Goal: Task Accomplishment & Management: Manage account settings

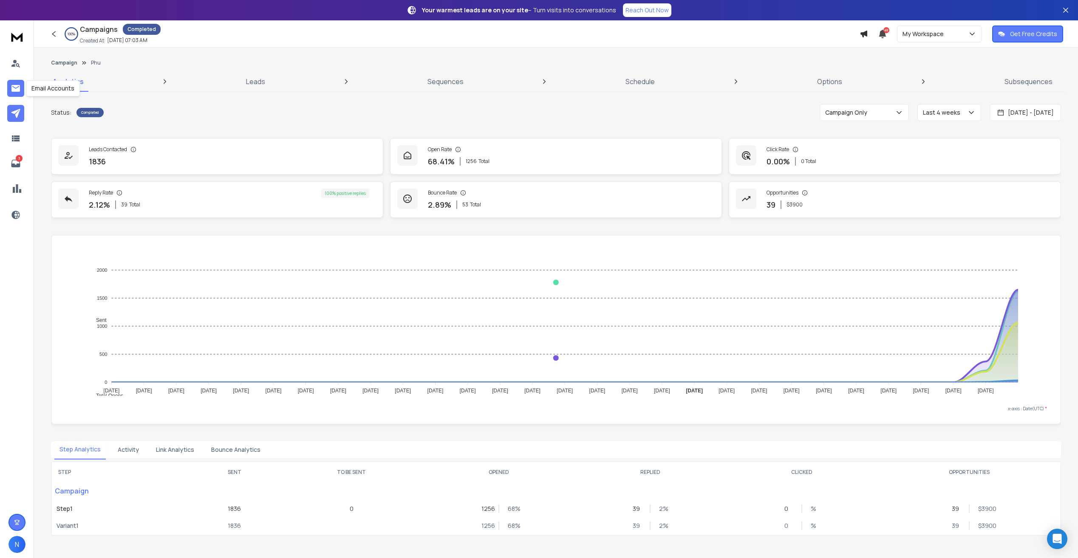
scroll to position [116, 0]
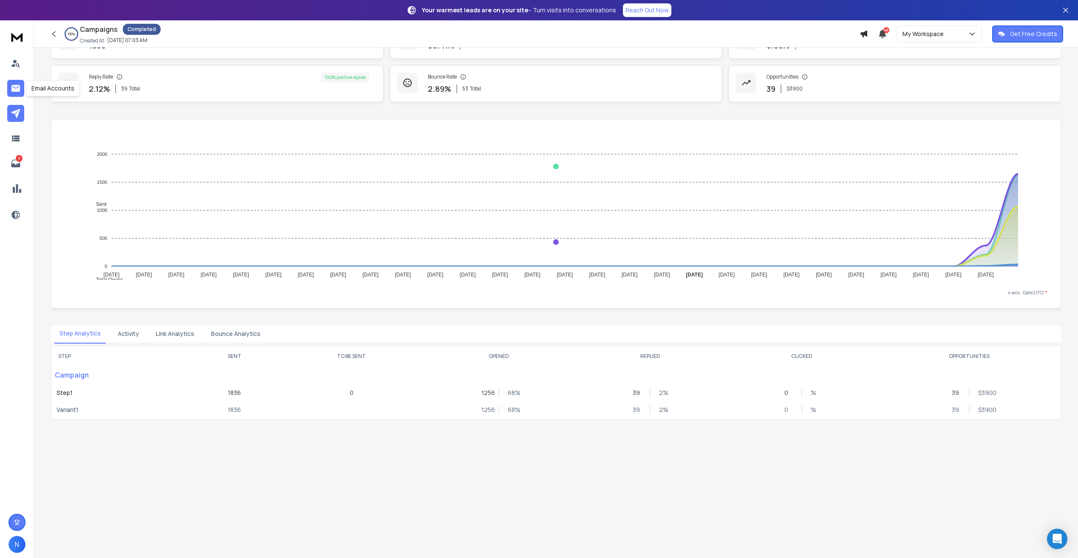
drag, startPoint x: 0, startPoint y: 0, endPoint x: 14, endPoint y: 90, distance: 91.2
click at [14, 89] on icon at bounding box center [15, 88] width 8 height 7
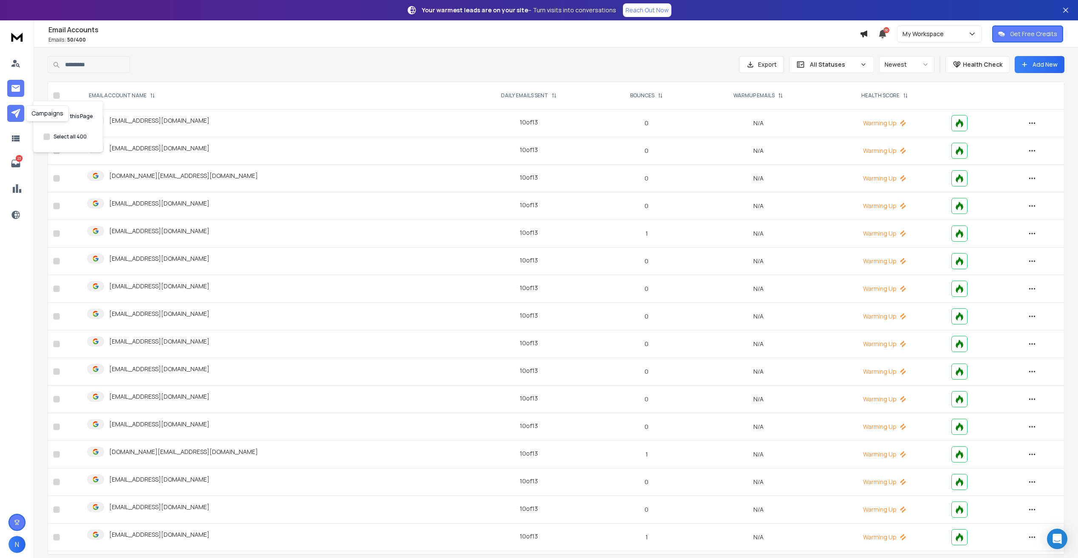
click at [17, 110] on icon at bounding box center [15, 113] width 9 height 9
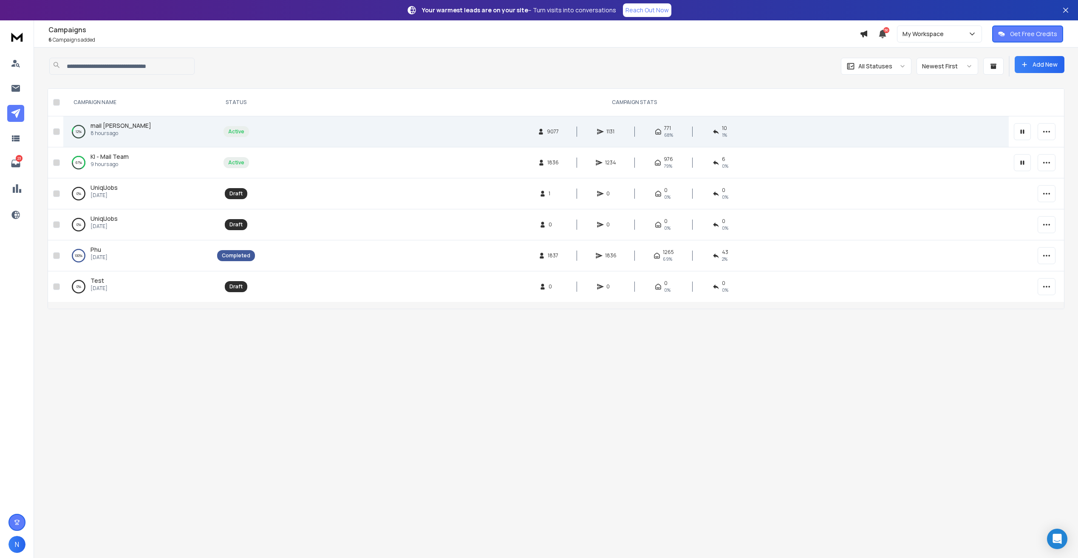
click at [373, 131] on div "9077 1131 771 68 % 10 1 %" at bounding box center [634, 132] width 739 height 14
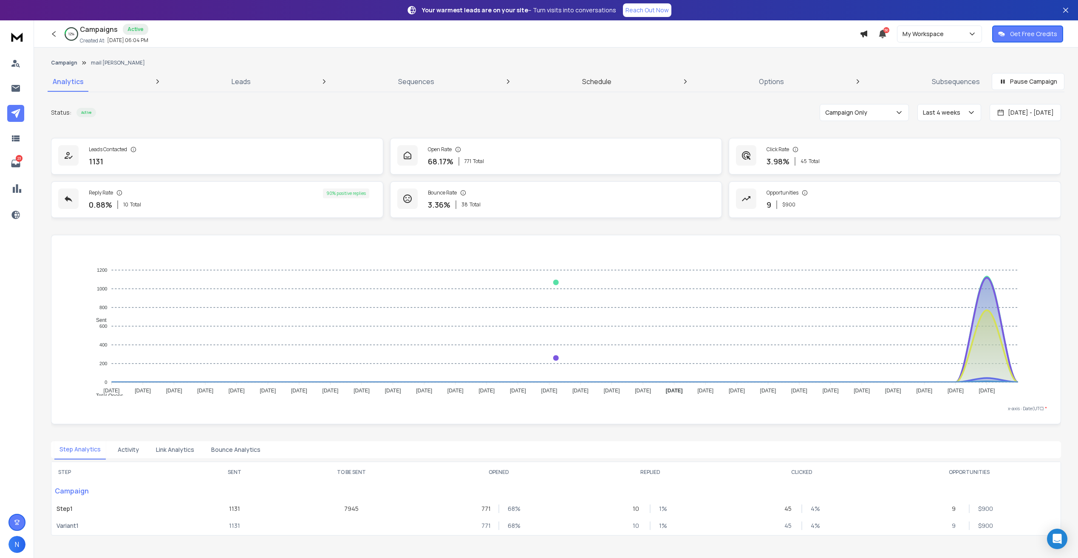
click at [613, 85] on link "Schedule" at bounding box center [597, 81] width 40 height 20
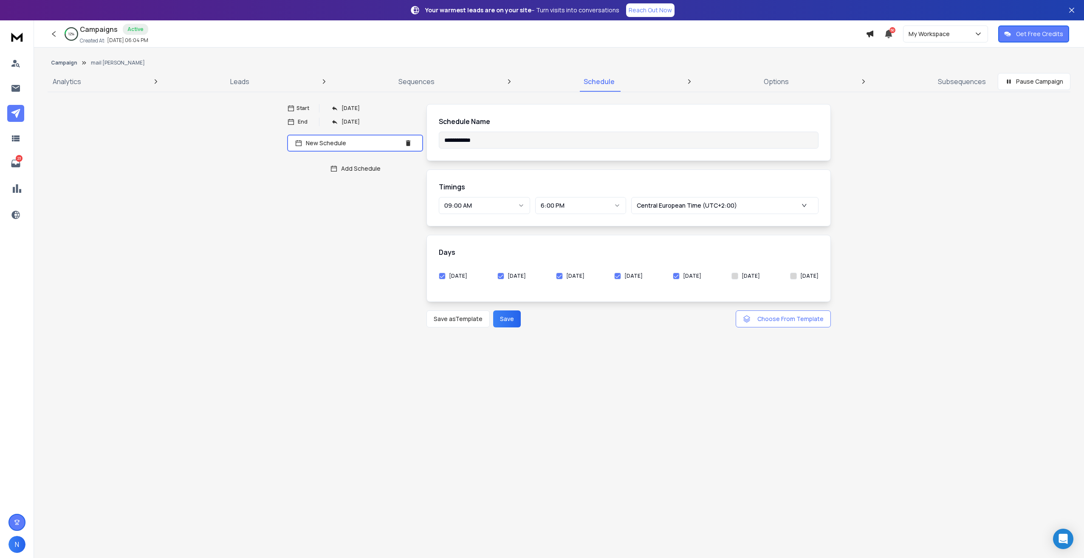
click at [751, 85] on div "Analytics Leads Sequences Schedule Options Subsequences" at bounding box center [520, 81] width 944 height 20
click at [763, 85] on link "Options" at bounding box center [776, 81] width 35 height 20
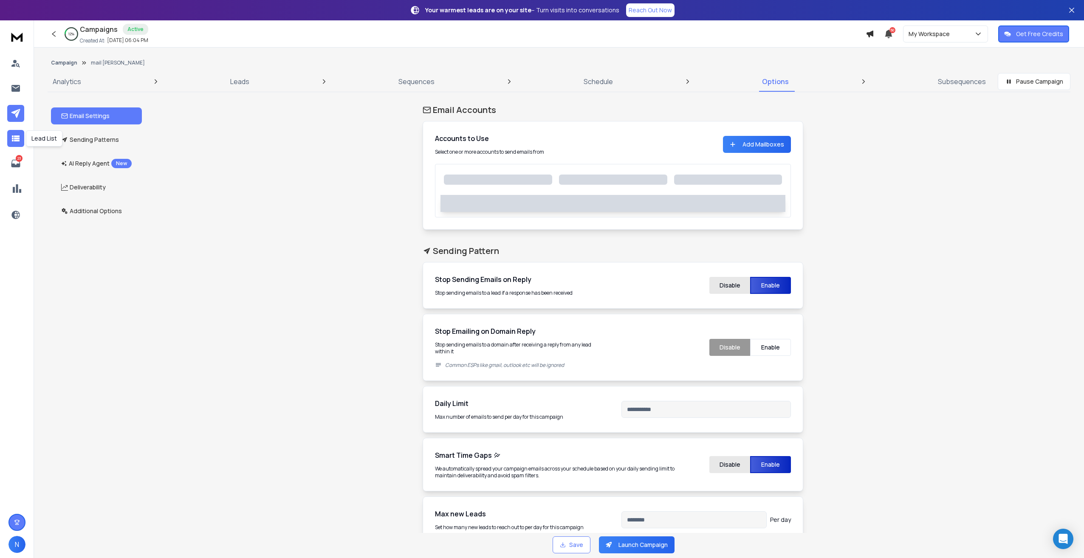
click at [20, 136] on icon at bounding box center [16, 138] width 10 height 10
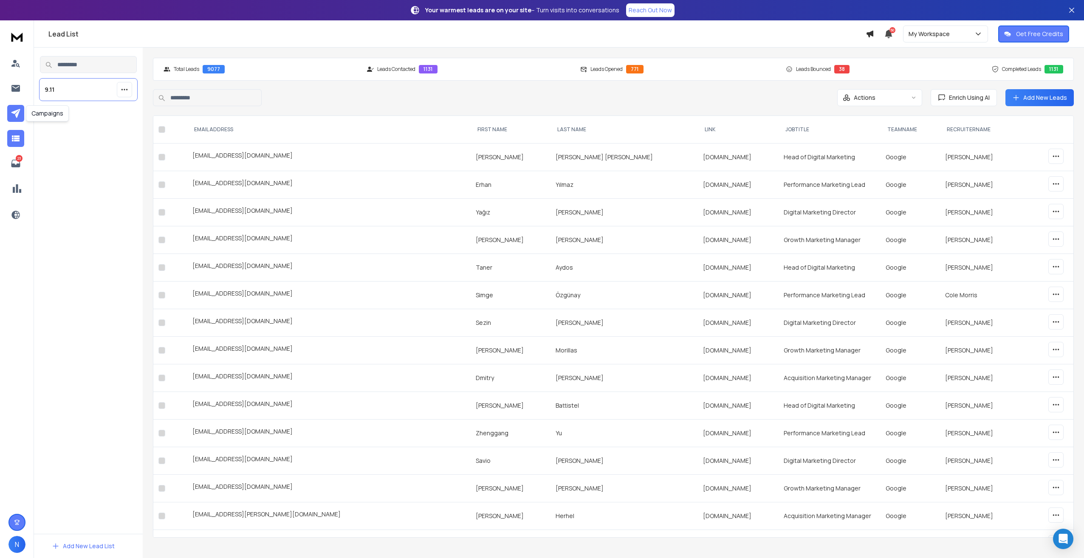
click at [16, 113] on icon at bounding box center [16, 113] width 10 height 10
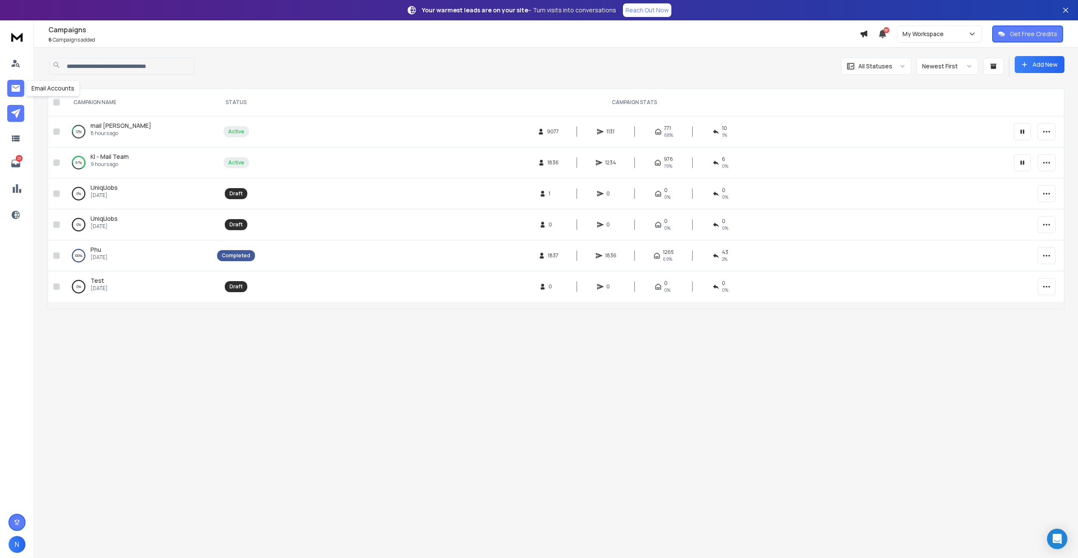
click at [20, 92] on icon at bounding box center [16, 88] width 10 height 10
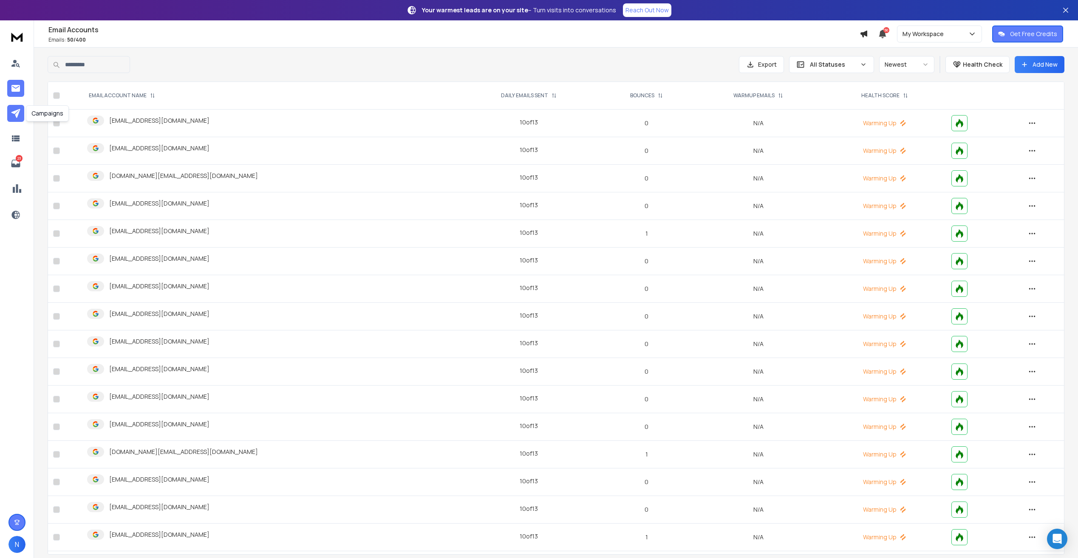
click at [22, 116] on link at bounding box center [15, 113] width 17 height 17
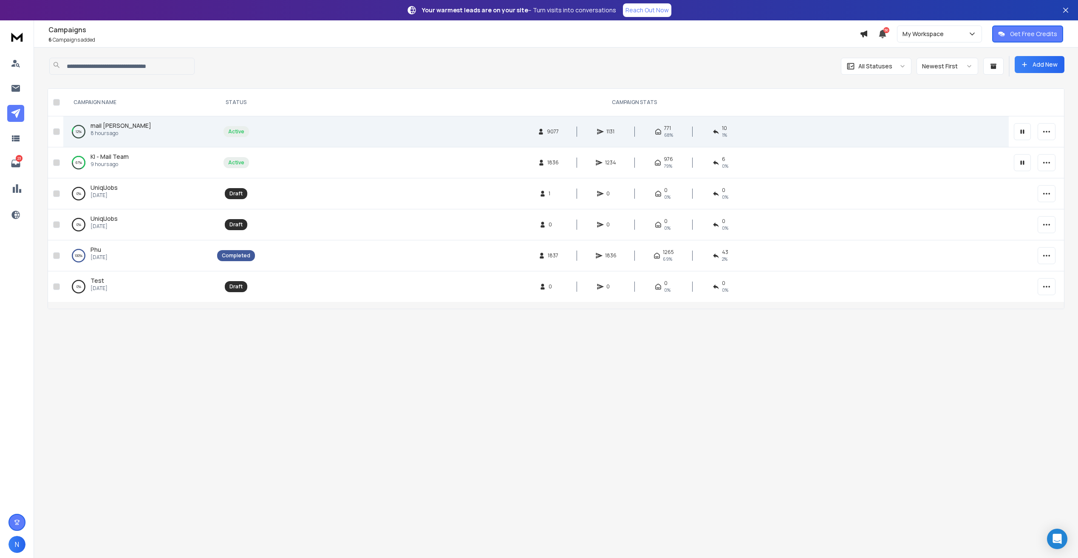
click at [358, 136] on div "9077 1131 771 68 % 10 1 %" at bounding box center [634, 132] width 739 height 14
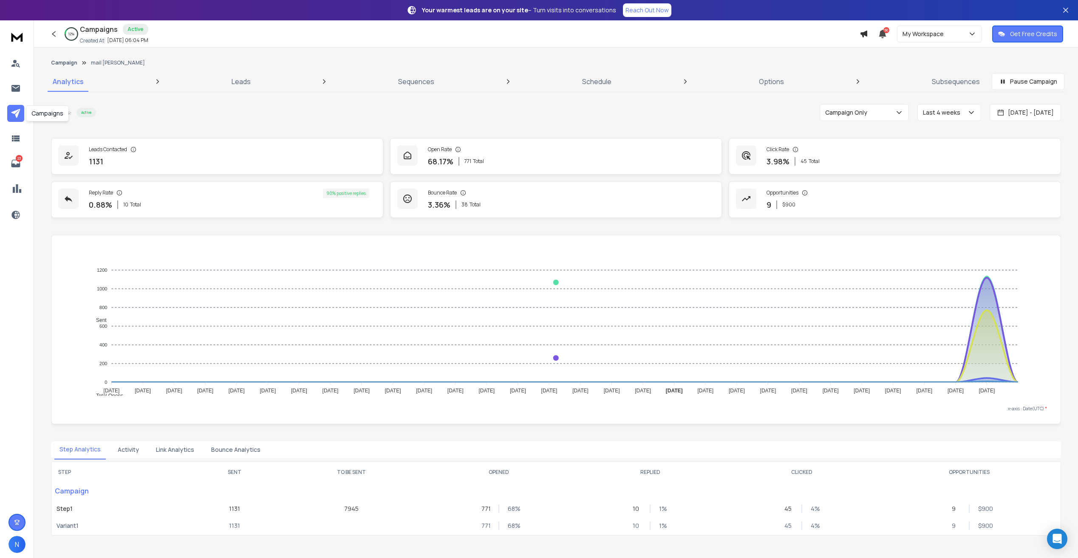
click at [9, 112] on link at bounding box center [15, 113] width 17 height 17
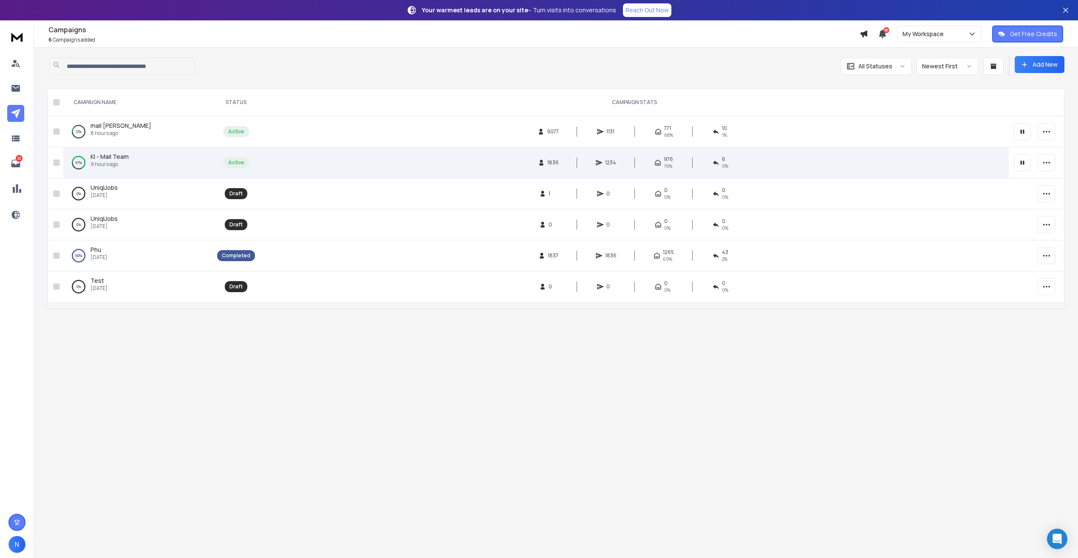
click at [336, 163] on div "1836 1234 976 79 % 6 0 %" at bounding box center [634, 163] width 739 height 14
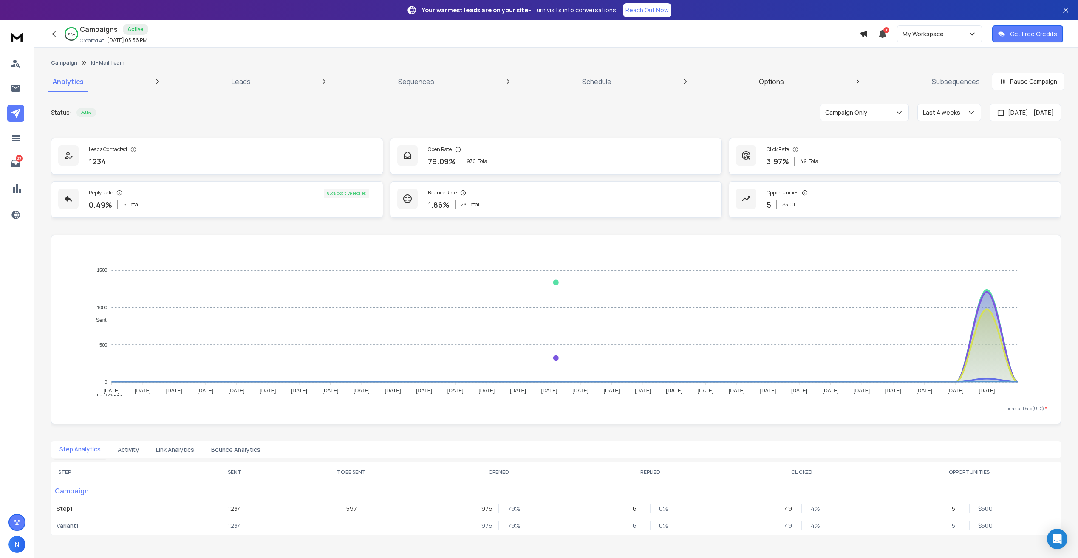
click at [777, 79] on p "Options" at bounding box center [771, 81] width 25 height 10
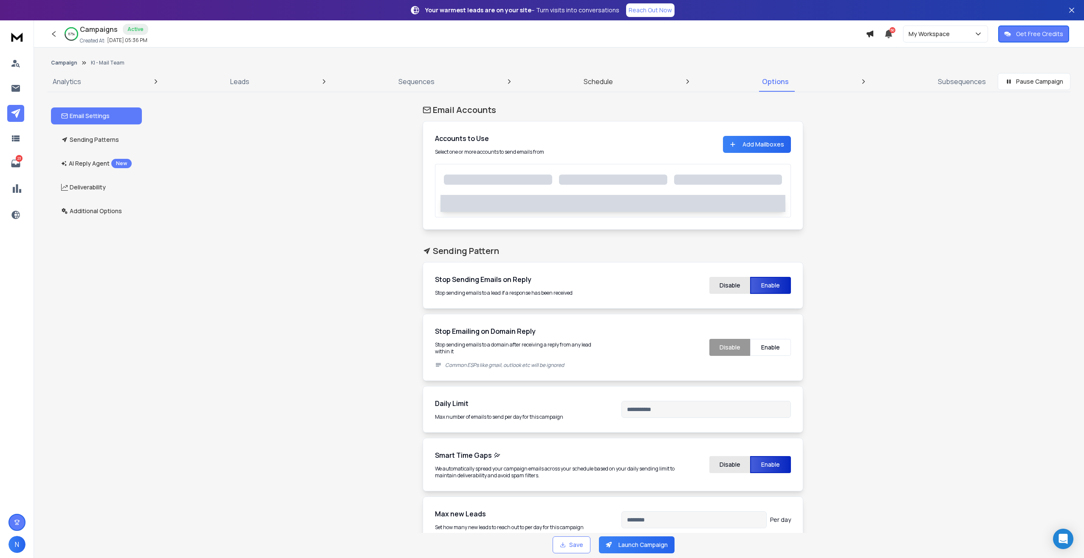
click at [604, 82] on p "Schedule" at bounding box center [598, 81] width 29 height 10
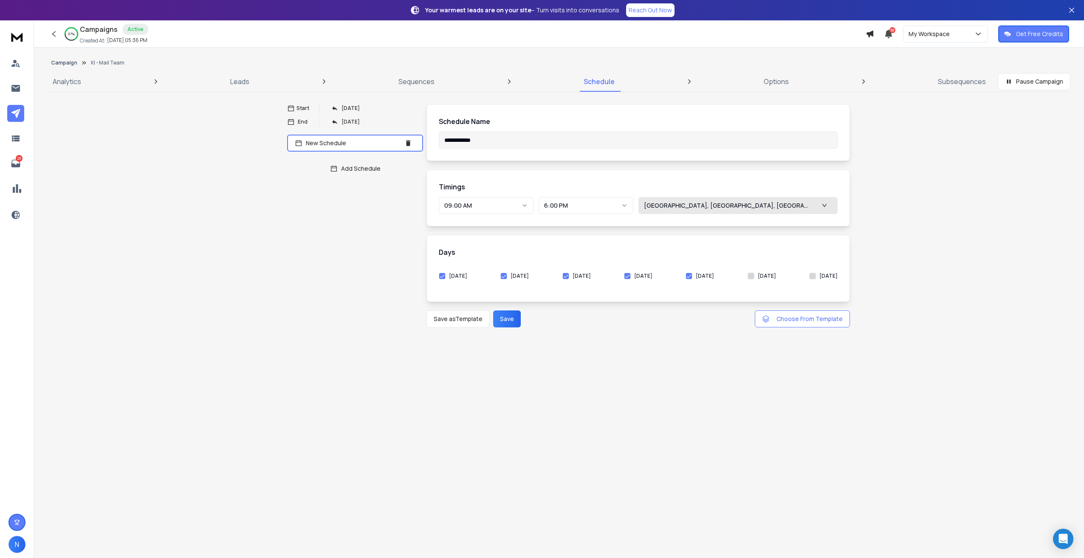
click at [708, 205] on p "[GEOGRAPHIC_DATA], [GEOGRAPHIC_DATA], [GEOGRAPHIC_DATA], [GEOGRAPHIC_DATA] (UTC…" at bounding box center [729, 205] width 170 height 8
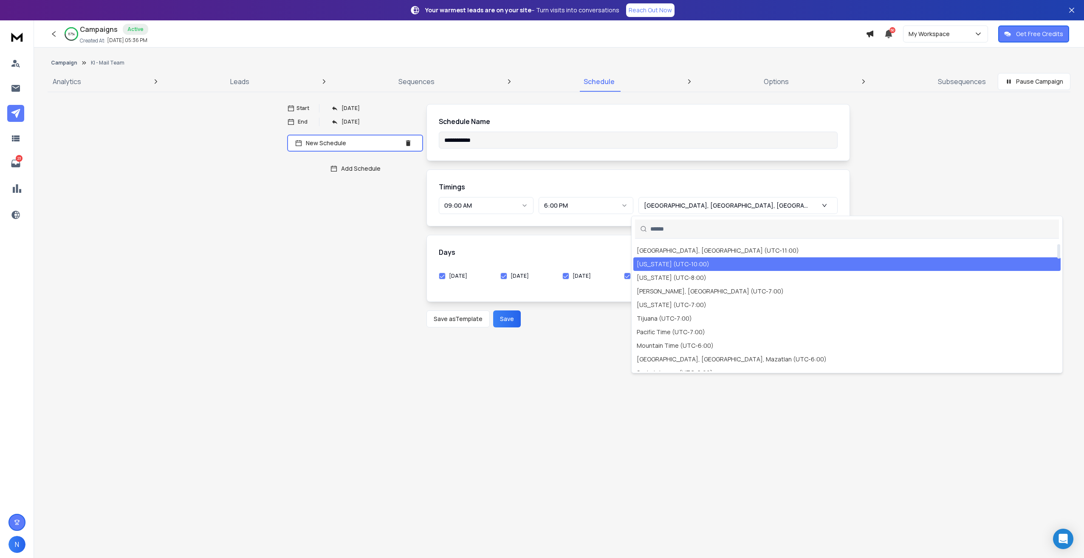
click at [977, 277] on div "**********" at bounding box center [559, 216] width 1023 height 230
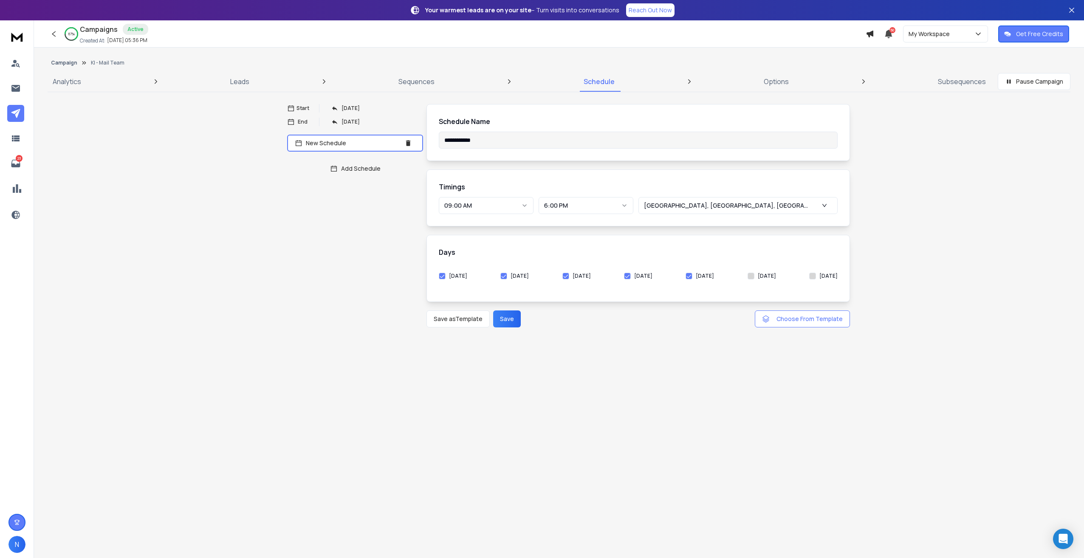
click at [509, 315] on button "Save" at bounding box center [507, 319] width 28 height 17
click at [54, 28] on button at bounding box center [53, 33] width 11 height 17
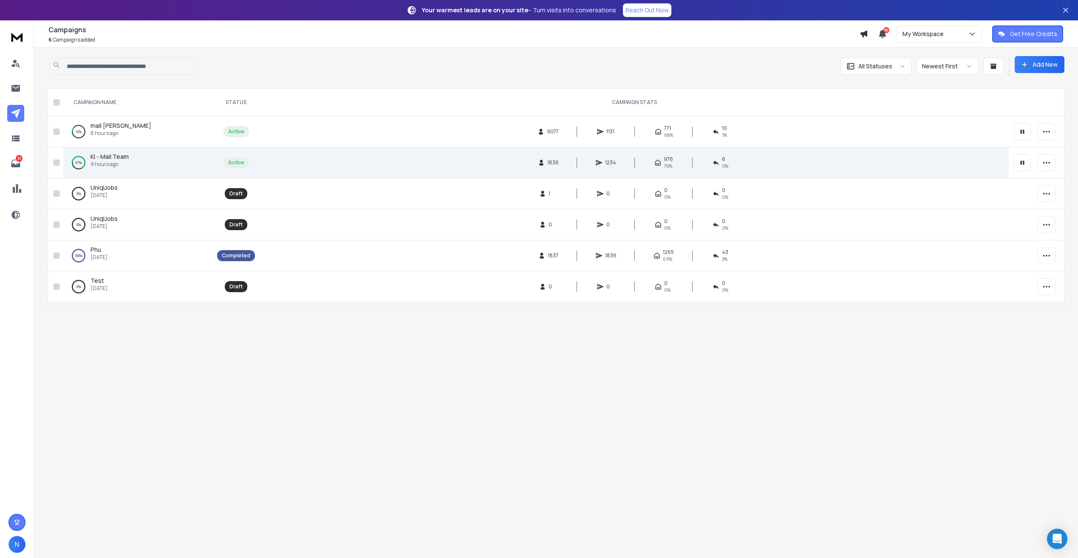
click at [408, 167] on div "1836 1234 976 79 % 6 0 %" at bounding box center [634, 163] width 739 height 14
